Goal: Communication & Community: Answer question/provide support

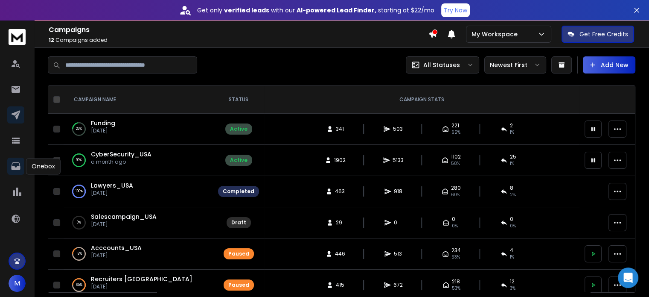
click at [11, 169] on icon at bounding box center [16, 166] width 10 height 10
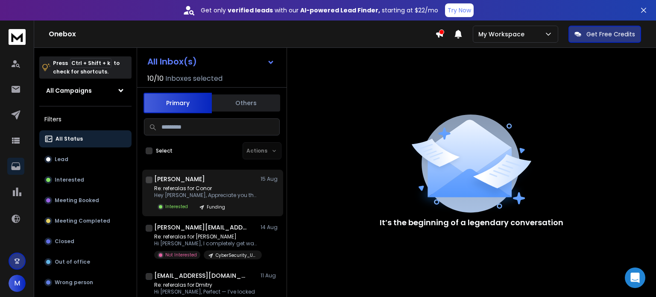
click at [237, 193] on p "Hey [PERSON_NAME], Appreciate you thinking" at bounding box center [205, 195] width 102 height 7
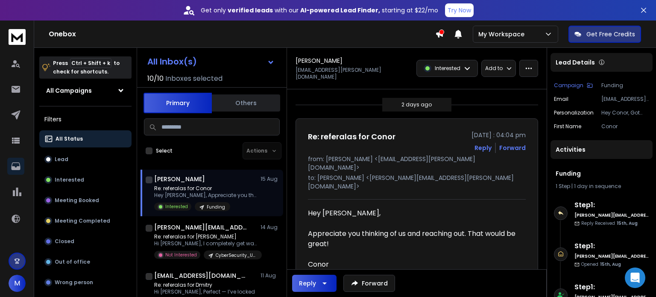
click at [310, 281] on div "Reply" at bounding box center [307, 283] width 17 height 9
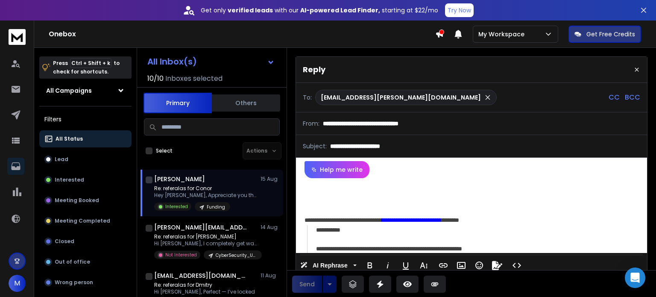
click at [364, 195] on div at bounding box center [471, 191] width 334 height 9
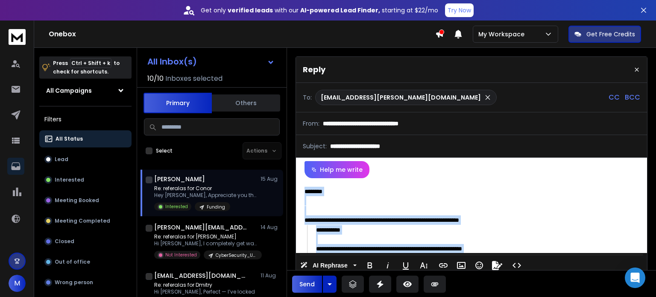
copy div "**********"
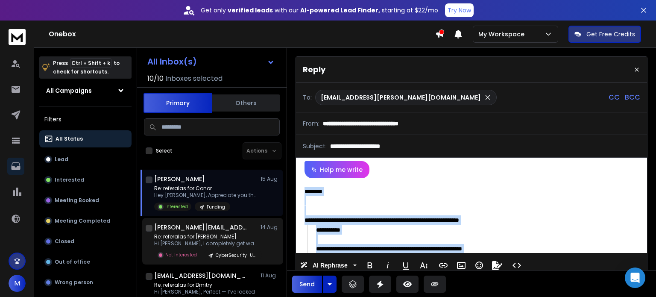
click at [215, 233] on p "Re: referalas for [PERSON_NAME]" at bounding box center [205, 236] width 102 height 7
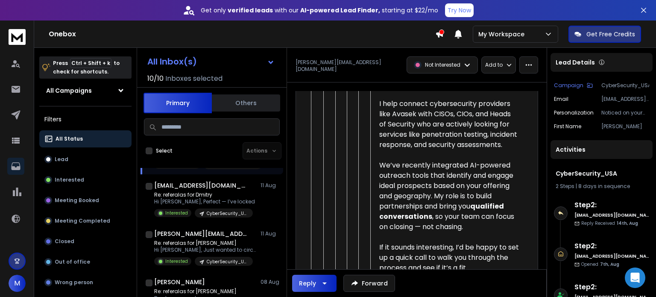
scroll to position [97, 0]
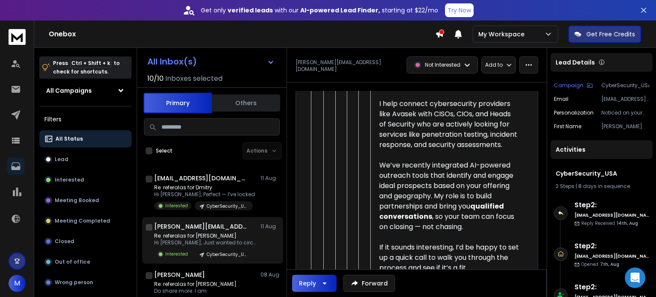
click at [215, 237] on p "Re: referalas for [PERSON_NAME]" at bounding box center [205, 235] width 102 height 7
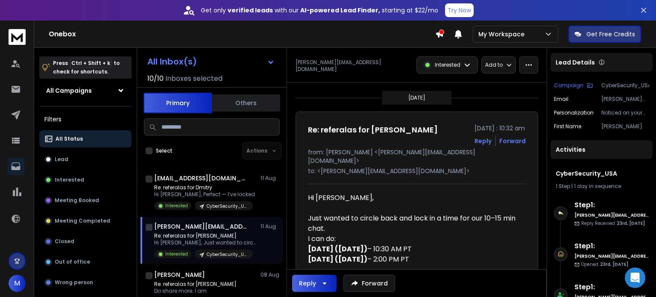
click at [417, 213] on div "Just wanted to circle back and lock in a time for our 10–15 min chat." at bounding box center [413, 223] width 211 height 20
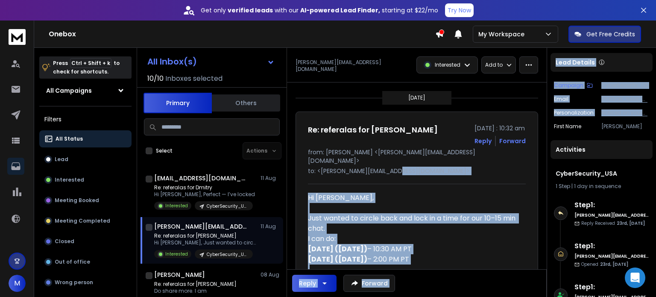
drag, startPoint x: 546, startPoint y: 138, endPoint x: 543, endPoint y: 162, distance: 23.7
click at [543, 162] on div "All Inbox(s) 10 / 10 Inboxes selected Primary Others Select Actions [PERSON_NAM…" at bounding box center [396, 196] width 519 height 297
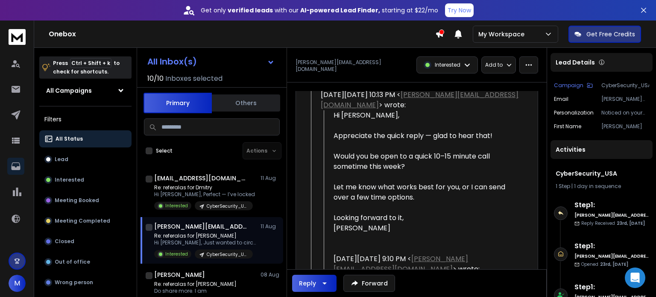
scroll to position [449, 0]
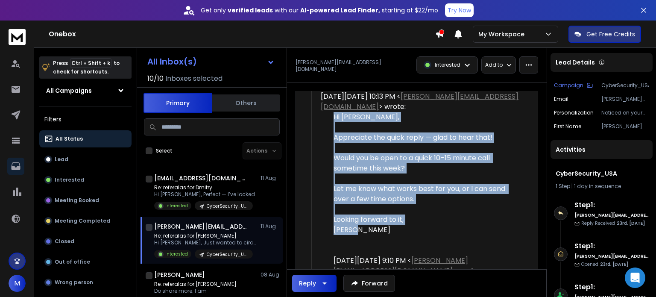
drag, startPoint x: 363, startPoint y: 208, endPoint x: 334, endPoint y: 112, distance: 100.0
copy div "Hi [PERSON_NAME], Appreciate the quick reply — glad to hear that! Would you be …"
click at [20, 117] on icon at bounding box center [16, 115] width 10 height 10
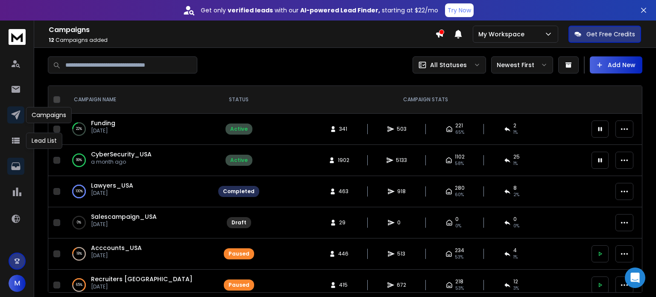
click at [9, 166] on link at bounding box center [15, 165] width 17 height 17
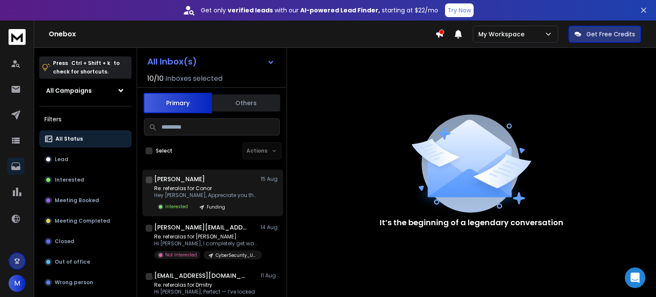
click at [242, 188] on p "Re: referalas for Conor" at bounding box center [205, 188] width 102 height 7
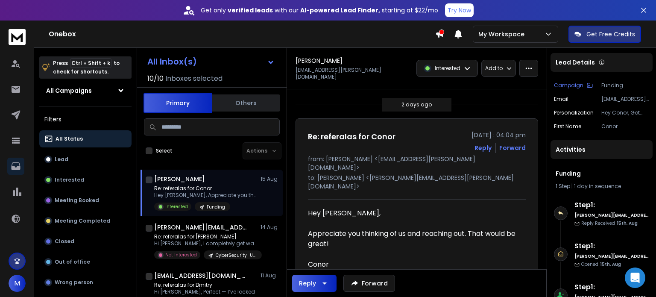
click at [317, 282] on div "Reply" at bounding box center [314, 283] width 31 height 10
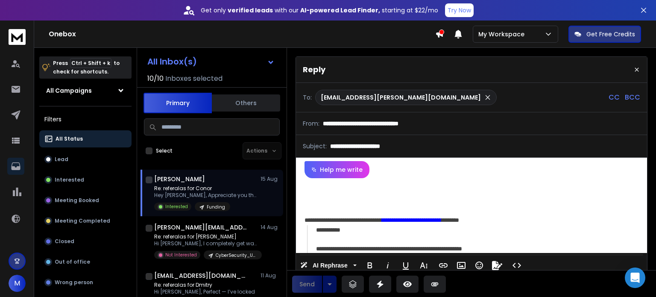
click at [360, 197] on div at bounding box center [471, 200] width 334 height 9
click at [360, 195] on div at bounding box center [471, 191] width 334 height 9
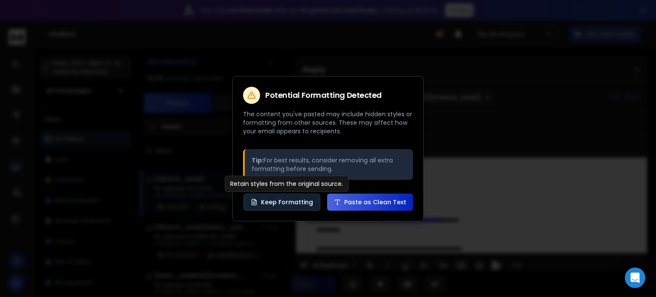
click at [308, 201] on button "Keep Formatting" at bounding box center [281, 201] width 77 height 17
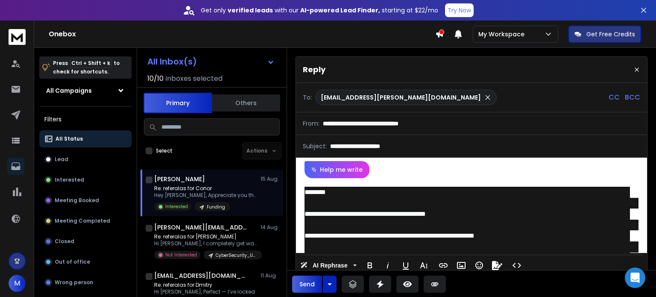
click at [203, 179] on div "[PERSON_NAME] [DATE]" at bounding box center [216, 179] width 125 height 9
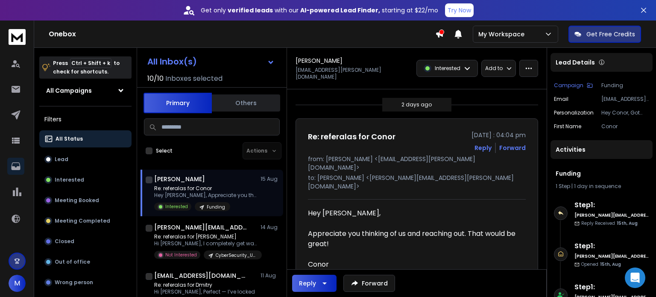
click at [310, 281] on div "Reply" at bounding box center [307, 283] width 17 height 9
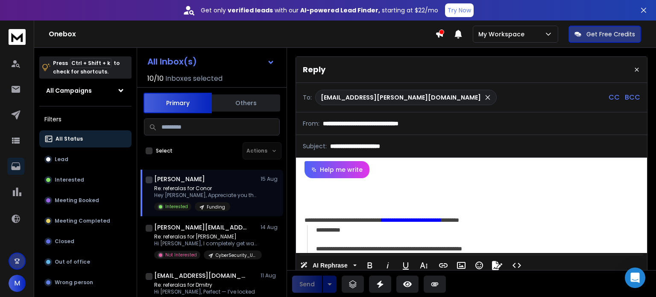
click at [349, 191] on div at bounding box center [471, 191] width 334 height 9
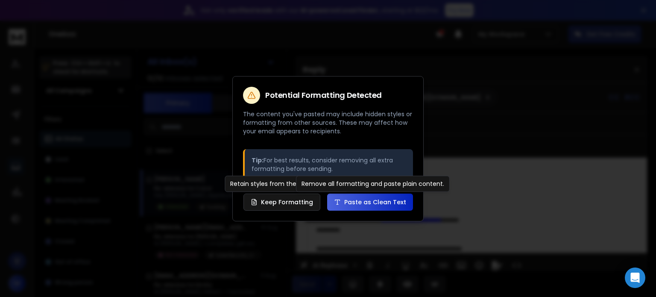
click at [363, 202] on button "Paste as Clean Text" at bounding box center [370, 201] width 86 height 17
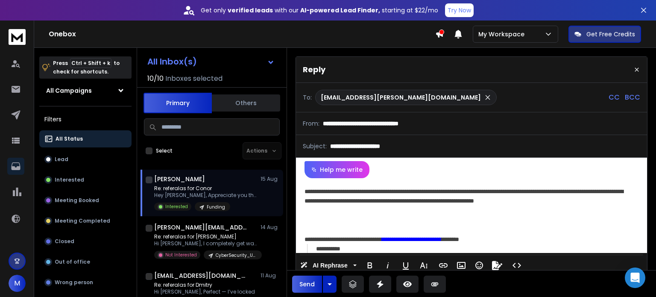
click at [316, 190] on div "**********" at bounding box center [466, 196] width 325 height 19
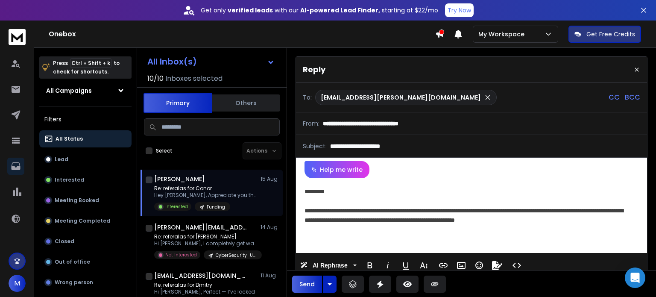
click at [430, 210] on div "**********" at bounding box center [466, 215] width 325 height 19
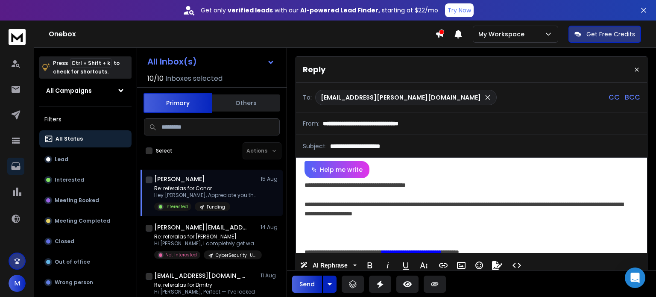
scroll to position [34, 0]
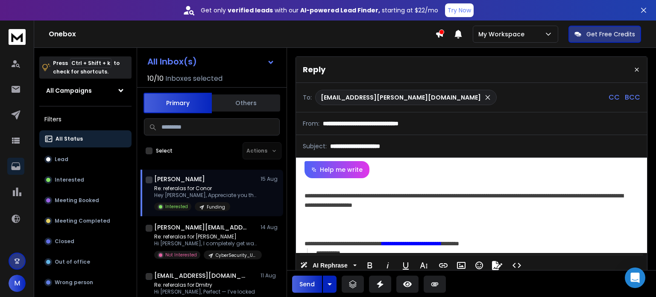
click at [477, 195] on div "**********" at bounding box center [466, 200] width 325 height 19
drag, startPoint x: 477, startPoint y: 195, endPoint x: 466, endPoint y: 194, distance: 10.7
click at [466, 194] on div "**********" at bounding box center [466, 200] width 325 height 19
click at [394, 205] on div "**********" at bounding box center [466, 200] width 325 height 19
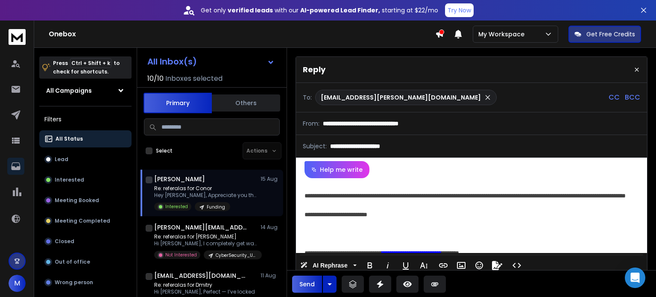
click at [362, 217] on div "**********" at bounding box center [466, 214] width 325 height 9
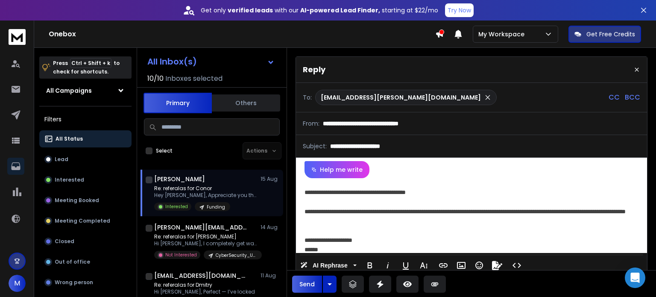
scroll to position [28, 0]
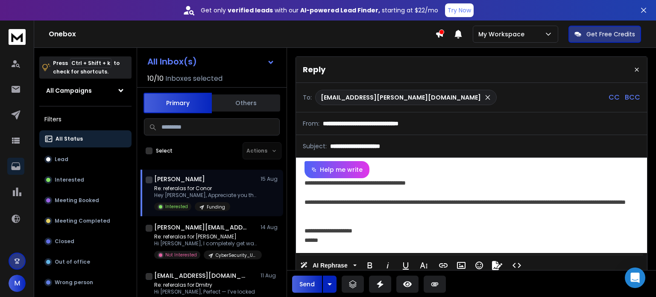
click at [296, 286] on button "Send" at bounding box center [307, 283] width 30 height 17
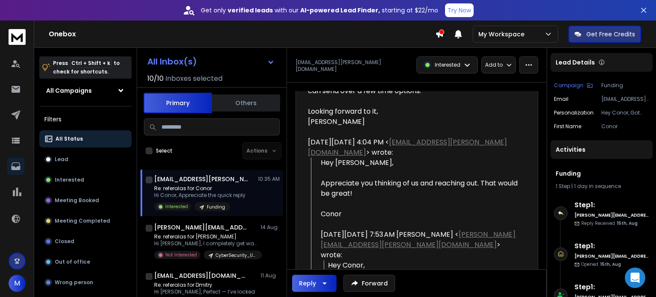
scroll to position [0, 0]
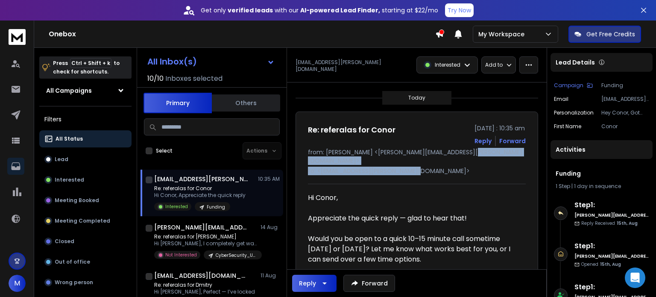
drag, startPoint x: 542, startPoint y: 149, endPoint x: 541, endPoint y: 165, distance: 15.4
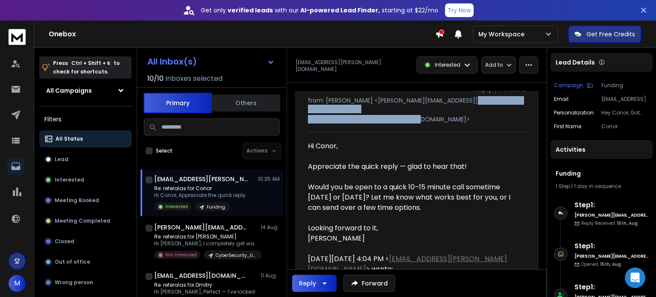
scroll to position [53, 0]
